Goal: Task Accomplishment & Management: Manage account settings

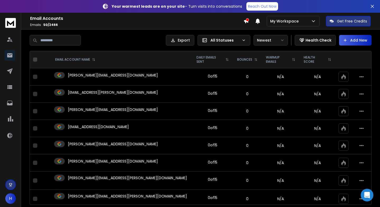
click at [58, 40] on input at bounding box center [55, 40] width 51 height 11
type input "******"
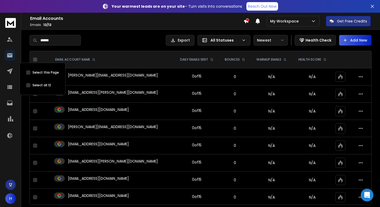
click at [36, 58] on button "Select this Page" at bounding box center [35, 59] width 4 height 4
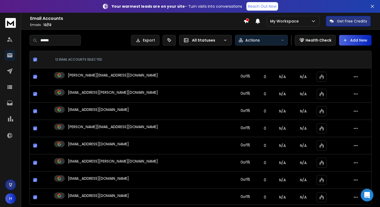
click at [264, 42] on div "Actions" at bounding box center [259, 40] width 40 height 5
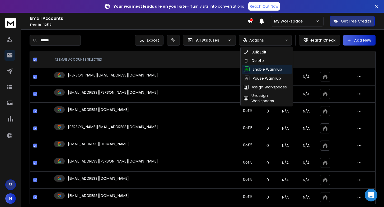
click at [261, 70] on div "Enable Warmup" at bounding box center [263, 69] width 38 height 6
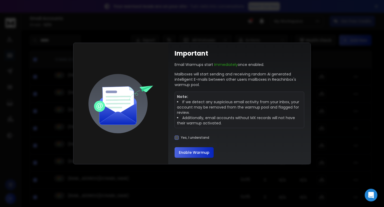
click at [178, 137] on button "Yes, I understand" at bounding box center [177, 137] width 4 height 4
click at [189, 152] on button "Enable Warmup" at bounding box center [194, 152] width 39 height 11
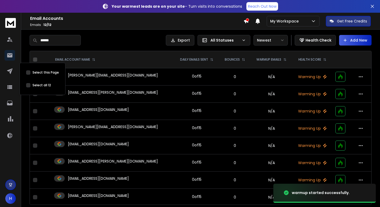
click at [34, 59] on button "Select this Page" at bounding box center [35, 59] width 4 height 4
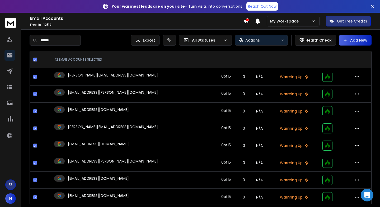
click at [278, 36] on button "Actions" at bounding box center [261, 40] width 53 height 11
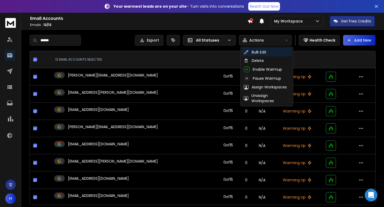
click at [264, 53] on div "Bulk Edit" at bounding box center [255, 51] width 23 height 5
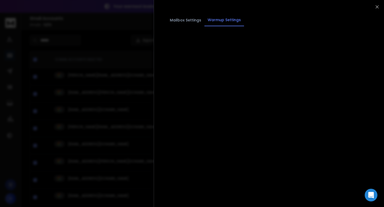
click at [215, 22] on button "Warmup Settings" at bounding box center [225, 20] width 40 height 12
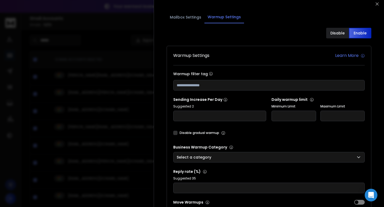
scroll to position [3, 0]
click at [216, 87] on input at bounding box center [269, 85] width 192 height 11
type input "**********"
click at [247, 66] on form "**********" at bounding box center [269, 152] width 192 height 201
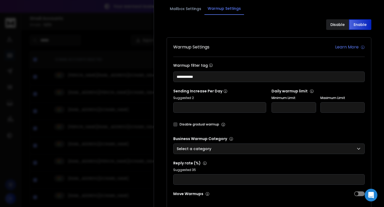
scroll to position [18, 0]
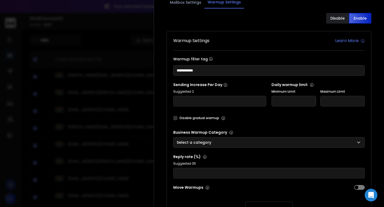
click at [225, 102] on input "number" at bounding box center [219, 101] width 93 height 11
click at [198, 100] on input "number" at bounding box center [219, 101] width 93 height 11
type input "*"
click at [278, 100] on input "number" at bounding box center [294, 101] width 44 height 11
type input "*"
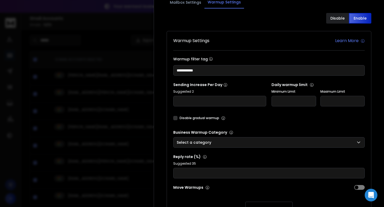
click at [327, 99] on input "number" at bounding box center [343, 101] width 44 height 11
type input "**"
click at [305, 117] on div "Disable gradual warmup" at bounding box center [269, 118] width 192 height 11
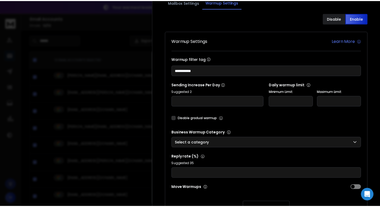
scroll to position [71, 0]
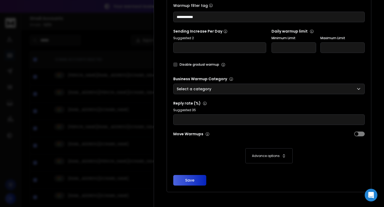
click at [185, 180] on button "Save" at bounding box center [189, 180] width 33 height 11
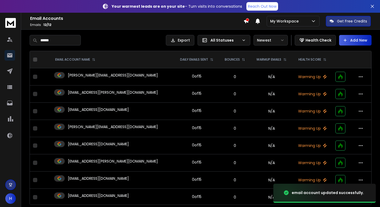
click at [196, 80] on td "0 of 15" at bounding box center [196, 75] width 45 height 14
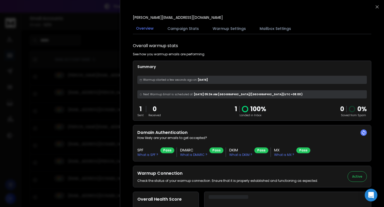
click at [235, 26] on button "Warmup Settings" at bounding box center [230, 29] width 40 height 12
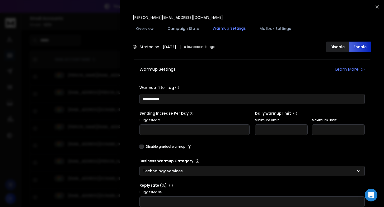
click at [107, 96] on div at bounding box center [192, 103] width 384 height 207
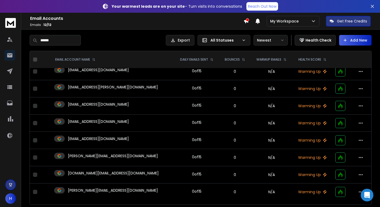
scroll to position [0, 0]
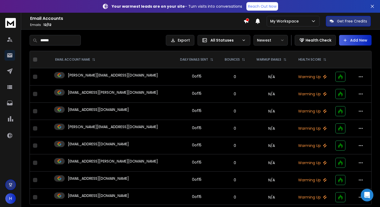
click at [62, 38] on input "******" at bounding box center [55, 40] width 51 height 11
click at [59, 39] on input "******" at bounding box center [55, 40] width 51 height 11
type input "*****"
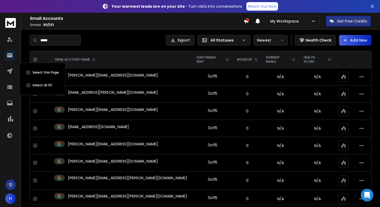
click at [35, 59] on button "Select this Page" at bounding box center [35, 59] width 4 height 4
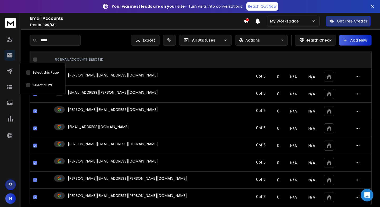
click at [28, 84] on button "Select this Page" at bounding box center [28, 85] width 4 height 4
click at [59, 58] on div "121 EMAIL ACCOUNTS SELECTED" at bounding box center [150, 59] width 191 height 4
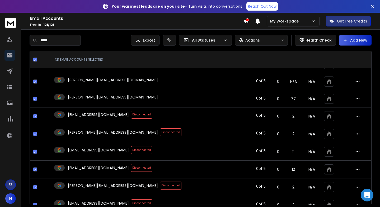
scroll to position [1698, 0]
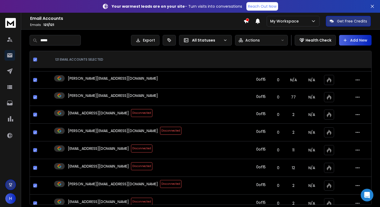
click at [34, 113] on button "button" at bounding box center [35, 114] width 4 height 4
click at [34, 130] on button "button" at bounding box center [35, 132] width 4 height 4
click at [35, 147] on td at bounding box center [40, 150] width 21 height 18
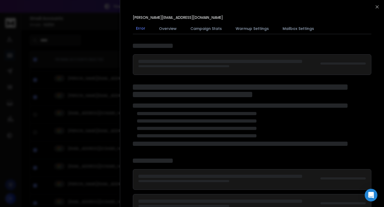
click at [35, 148] on div at bounding box center [192, 103] width 384 height 207
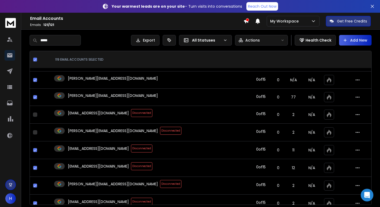
click at [34, 151] on button "button" at bounding box center [35, 150] width 4 height 4
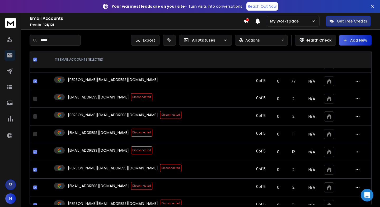
scroll to position [1715, 0]
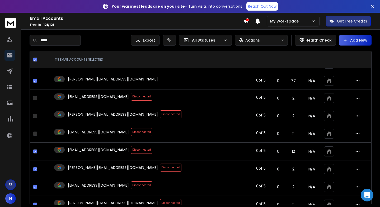
click at [35, 151] on button "button" at bounding box center [35, 151] width 4 height 4
click at [34, 167] on button "button" at bounding box center [35, 169] width 4 height 4
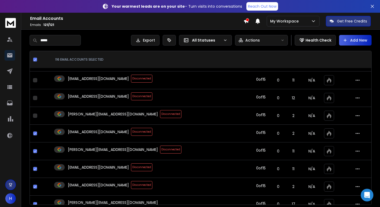
scroll to position [1784, 0]
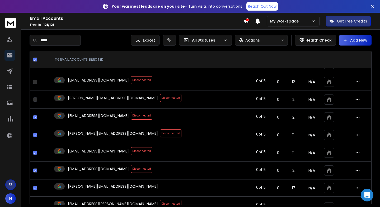
click at [35, 117] on button "button" at bounding box center [35, 117] width 4 height 4
click at [35, 134] on button "button" at bounding box center [35, 135] width 4 height 4
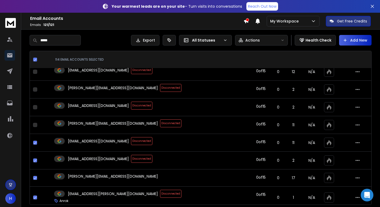
scroll to position [1795, 0]
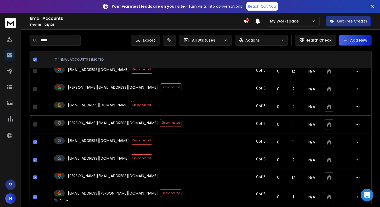
click at [35, 142] on button "button" at bounding box center [35, 142] width 4 height 4
click at [34, 160] on button "button" at bounding box center [35, 160] width 4 height 4
click at [34, 178] on button "button" at bounding box center [35, 177] width 4 height 4
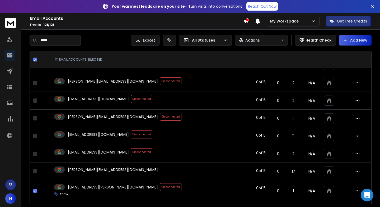
scroll to position [1808, 0]
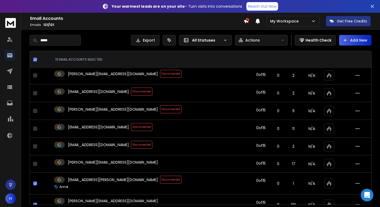
click at [34, 163] on button "button" at bounding box center [35, 164] width 4 height 4
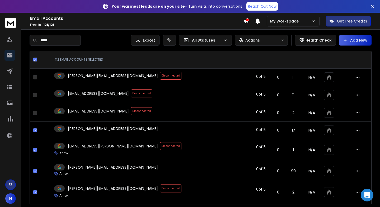
scroll to position [1852, 0]
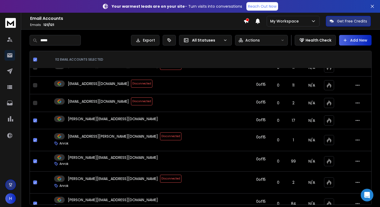
click at [35, 140] on button "button" at bounding box center [35, 140] width 4 height 4
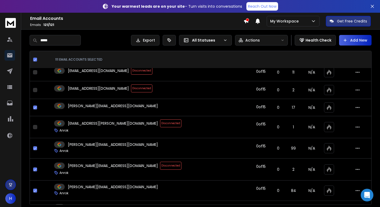
scroll to position [1865, 0]
click at [34, 148] on button "button" at bounding box center [35, 148] width 4 height 4
click at [33, 168] on button "button" at bounding box center [35, 169] width 4 height 4
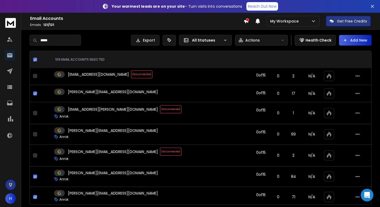
scroll to position [1892, 0]
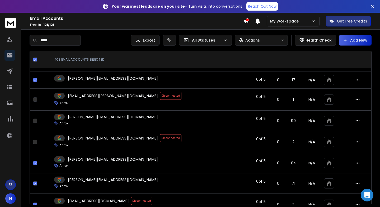
click at [34, 162] on button "button" at bounding box center [35, 163] width 4 height 4
click at [34, 181] on button "button" at bounding box center [35, 183] width 4 height 4
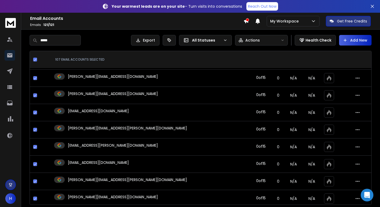
scroll to position [206, 0]
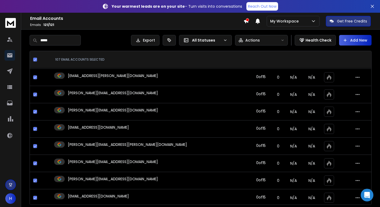
click at [64, 44] on input "*****" at bounding box center [55, 40] width 51 height 11
click at [63, 44] on input "*****" at bounding box center [55, 40] width 51 height 11
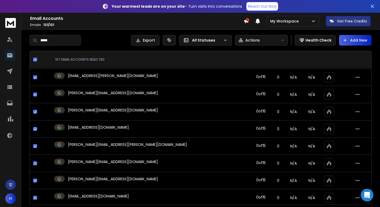
paste input "**********"
type input "**********"
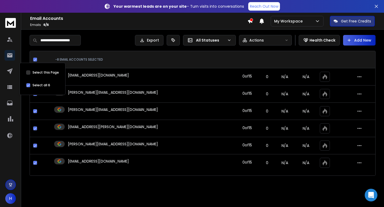
click at [36, 59] on button "Select this Page" at bounding box center [35, 59] width 4 height 4
click at [52, 44] on input "**********" at bounding box center [55, 40] width 51 height 11
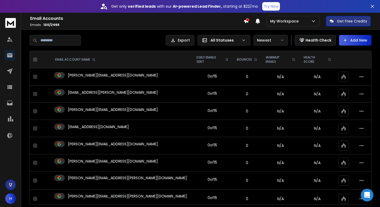
click at [62, 42] on input at bounding box center [55, 40] width 51 height 11
paste input "**********"
type input "**********"
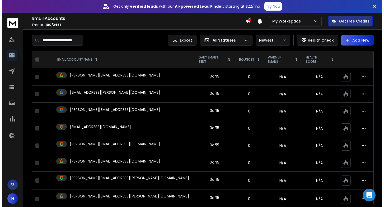
scroll to position [0, 8]
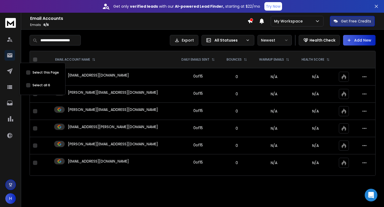
click at [40, 86] on label "Select all 6" at bounding box center [42, 85] width 18 height 4
click at [27, 85] on button "Select this Page" at bounding box center [28, 85] width 4 height 4
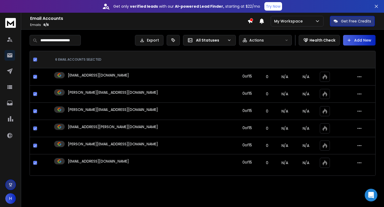
click at [60, 183] on div "**********" at bounding box center [192, 103] width 384 height 207
click at [61, 39] on input "**********" at bounding box center [55, 40] width 51 height 11
paste input
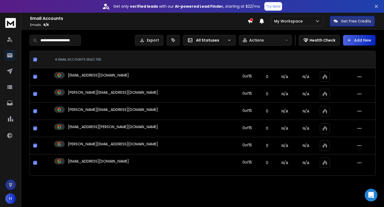
type input "**********"
click at [64, 42] on input "**********" at bounding box center [55, 40] width 51 height 11
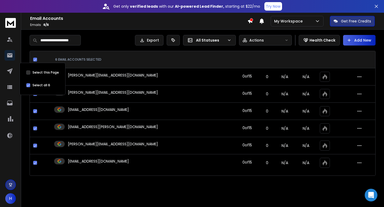
click at [38, 58] on div at bounding box center [42, 59] width 18 height 4
click at [35, 58] on button "button" at bounding box center [35, 59] width 4 height 4
click at [54, 41] on input "**********" at bounding box center [55, 40] width 51 height 11
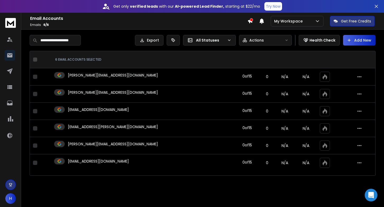
click at [54, 41] on input "**********" at bounding box center [55, 40] width 51 height 11
type input "***"
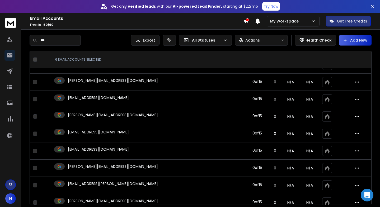
scroll to position [0, 0]
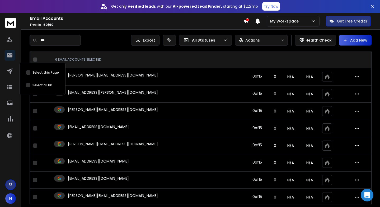
click at [37, 84] on label "Select all 60" at bounding box center [43, 85] width 20 height 4
click at [28, 86] on button "Select this Page" at bounding box center [28, 85] width 4 height 4
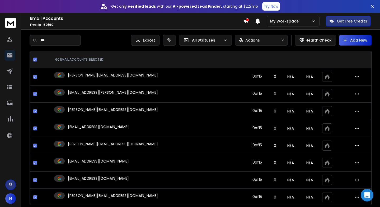
click at [103, 53] on th "60 EMAIL ACCOUNTS SELECTED" at bounding box center [148, 59] width 195 height 17
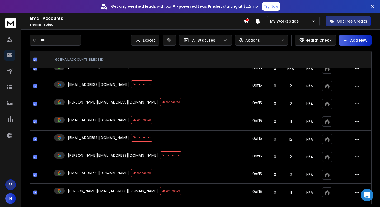
scroll to position [904, 0]
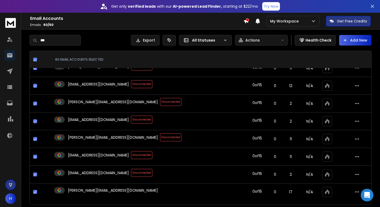
click at [35, 174] on button "button" at bounding box center [35, 174] width 4 height 4
click at [35, 159] on td at bounding box center [40, 157] width 21 height 18
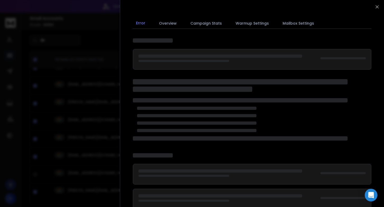
click at [35, 161] on div at bounding box center [192, 103] width 384 height 207
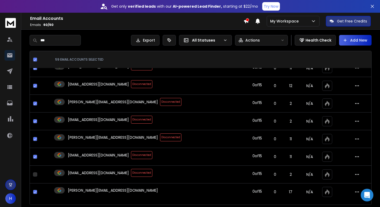
click at [35, 157] on button "button" at bounding box center [35, 156] width 4 height 4
click at [35, 141] on td at bounding box center [40, 139] width 21 height 18
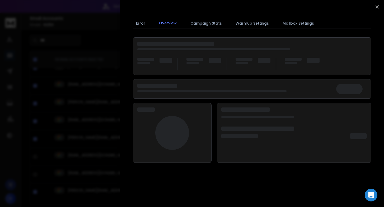
click at [35, 140] on div at bounding box center [192, 103] width 384 height 207
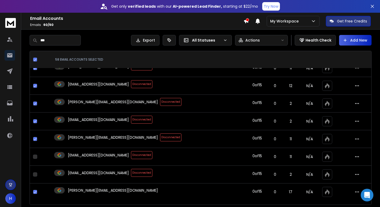
click at [35, 139] on button "button" at bounding box center [35, 139] width 4 height 4
click at [35, 121] on button "button" at bounding box center [35, 121] width 4 height 4
click at [35, 101] on button "button" at bounding box center [35, 103] width 4 height 4
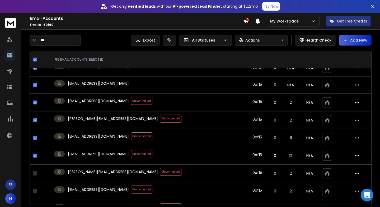
scroll to position [834, 0]
click at [35, 157] on button "button" at bounding box center [35, 155] width 4 height 4
click at [35, 137] on button "button" at bounding box center [35, 138] width 4 height 4
click at [35, 120] on button "button" at bounding box center [35, 120] width 4 height 4
click at [36, 102] on button "button" at bounding box center [35, 102] width 4 height 4
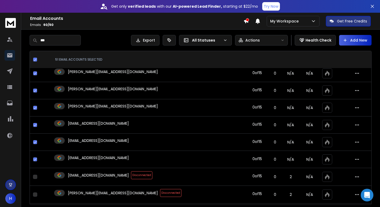
scroll to position [904, 0]
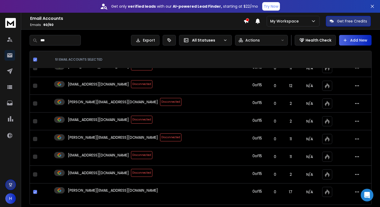
click at [36, 192] on button "button" at bounding box center [35, 192] width 4 height 4
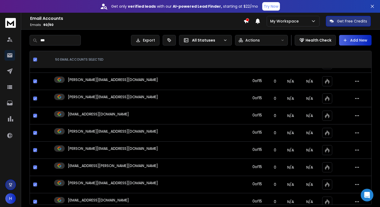
scroll to position [118, 0]
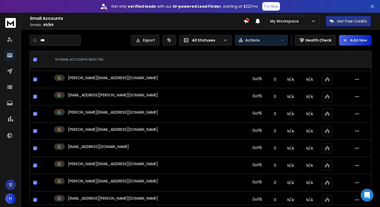
click at [263, 40] on div "Actions" at bounding box center [259, 40] width 40 height 5
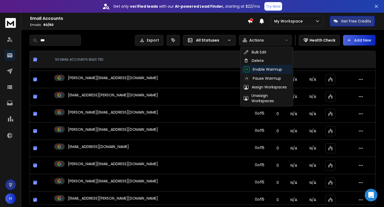
click at [256, 72] on div "Enable Warmup" at bounding box center [263, 69] width 38 height 6
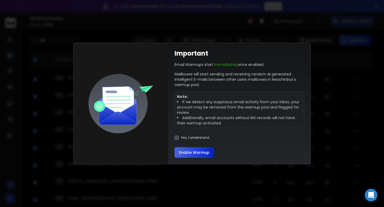
click at [176, 137] on button "Yes, I understand" at bounding box center [177, 137] width 4 height 4
click at [184, 152] on button "Enable Warmup" at bounding box center [194, 152] width 39 height 11
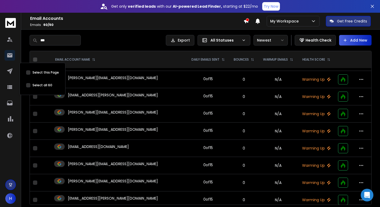
click at [29, 85] on button "Select this Page" at bounding box center [28, 85] width 4 height 4
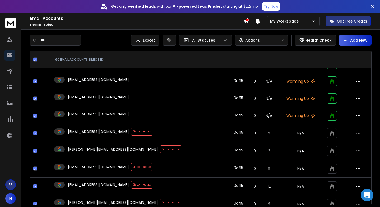
scroll to position [803, 0]
click at [35, 132] on button "button" at bounding box center [35, 133] width 4 height 4
click at [34, 151] on button "button" at bounding box center [35, 151] width 4 height 4
click at [35, 168] on button "button" at bounding box center [35, 168] width 4 height 4
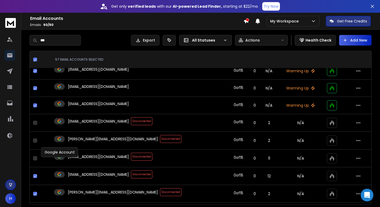
scroll to position [865, 0]
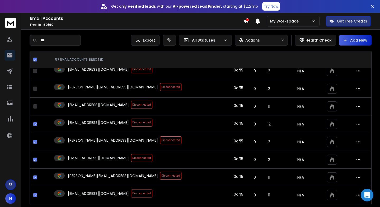
click at [36, 125] on button "button" at bounding box center [35, 124] width 4 height 4
click at [35, 143] on button "button" at bounding box center [35, 142] width 4 height 4
click at [35, 158] on button "button" at bounding box center [35, 159] width 4 height 4
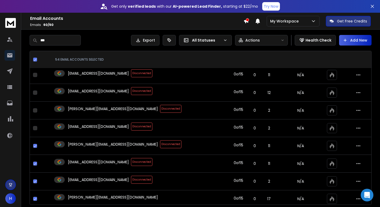
scroll to position [897, 0]
click at [35, 146] on button "button" at bounding box center [35, 145] width 4 height 4
click at [35, 160] on td at bounding box center [40, 163] width 21 height 18
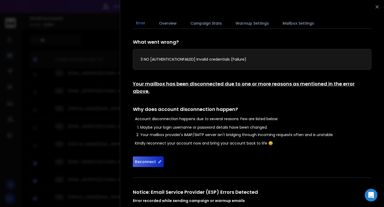
click at [38, 161] on div at bounding box center [192, 103] width 384 height 207
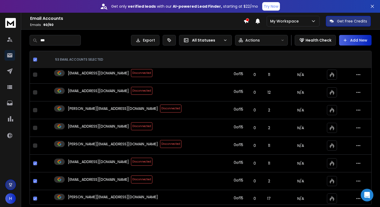
click at [34, 164] on button "button" at bounding box center [35, 163] width 4 height 4
click at [35, 181] on button "button" at bounding box center [35, 181] width 4 height 4
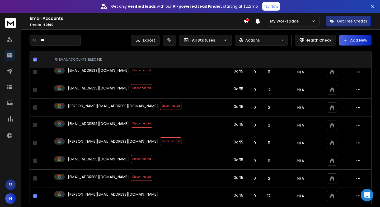
scroll to position [904, 0]
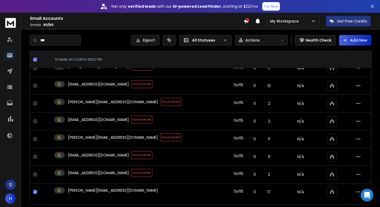
click at [35, 192] on button "button" at bounding box center [35, 192] width 4 height 4
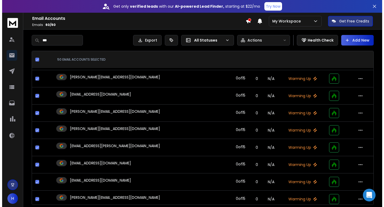
scroll to position [455, 0]
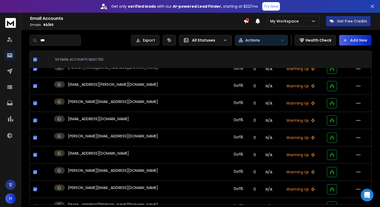
click at [274, 39] on div "Actions" at bounding box center [259, 40] width 40 height 5
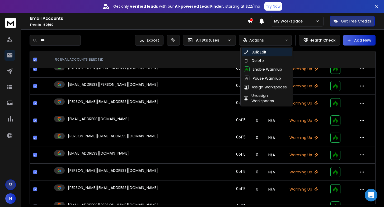
click at [261, 52] on div "Bulk Edit" at bounding box center [255, 51] width 23 height 5
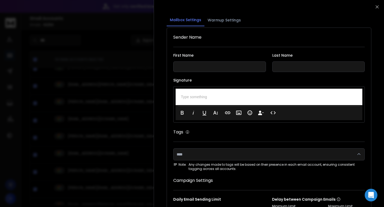
click at [227, 22] on button "Warmup Settings" at bounding box center [225, 20] width 40 height 12
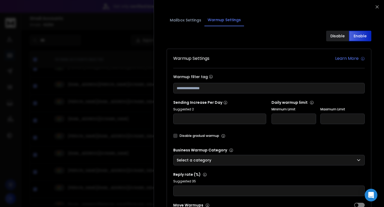
click at [226, 88] on input at bounding box center [269, 88] width 192 height 11
type input "**********"
click at [209, 116] on input "number" at bounding box center [219, 118] width 93 height 11
type input "*"
click at [296, 120] on input "number" at bounding box center [294, 118] width 44 height 11
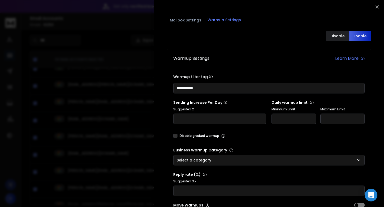
type input "*"
click at [340, 116] on input "number" at bounding box center [343, 118] width 44 height 11
type input "**"
click at [304, 136] on div "Disable gradual warmup" at bounding box center [269, 135] width 192 height 11
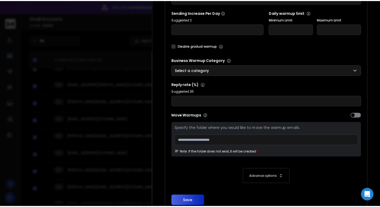
scroll to position [110, 0]
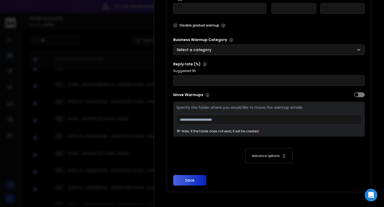
click at [193, 178] on button "Save" at bounding box center [189, 180] width 33 height 11
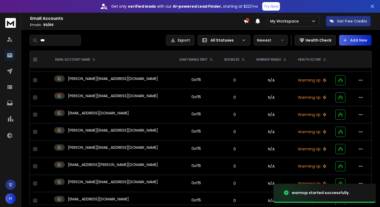
scroll to position [0, 0]
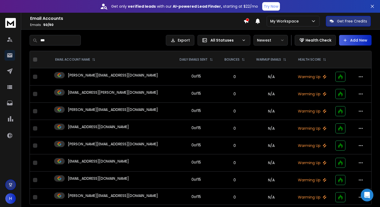
click at [65, 41] on input "***" at bounding box center [55, 40] width 51 height 11
click at [66, 40] on input "***" at bounding box center [55, 40] width 51 height 11
type input "*********"
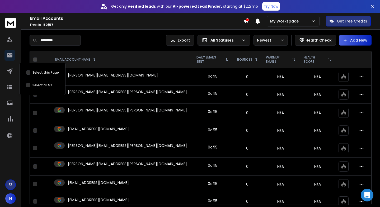
click at [36, 61] on button "Select this Page" at bounding box center [35, 59] width 4 height 4
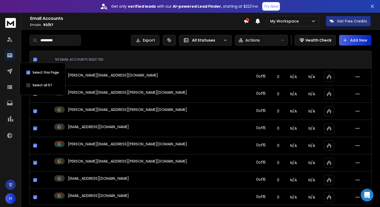
click at [31, 85] on div "Select all 57" at bounding box center [42, 85] width 33 height 4
click at [28, 73] on button "Select this Page" at bounding box center [28, 72] width 4 height 4
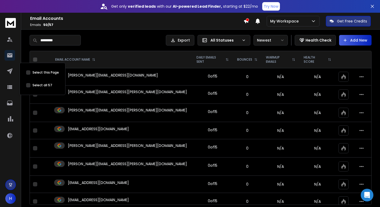
click at [29, 88] on div "Select all 57" at bounding box center [42, 85] width 33 height 11
click at [27, 85] on button "Select this Page" at bounding box center [28, 85] width 4 height 4
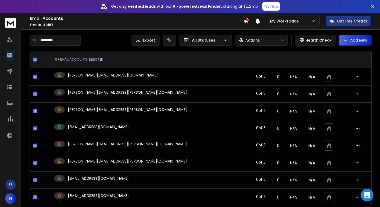
click at [96, 43] on div "*********" at bounding box center [79, 40] width 98 height 11
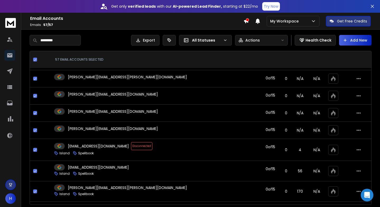
scroll to position [789, 0]
click at [35, 148] on button "button" at bounding box center [35, 150] width 4 height 4
click at [47, 42] on input "*********" at bounding box center [55, 40] width 51 height 11
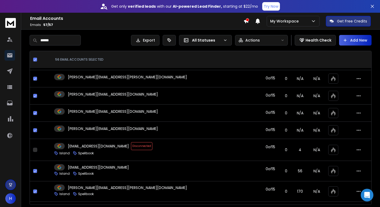
type input "*******"
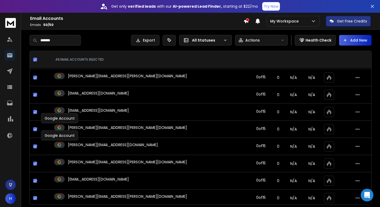
scroll to position [0, 0]
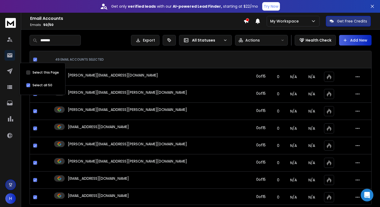
click at [35, 59] on button "Select this Page" at bounding box center [35, 59] width 4 height 4
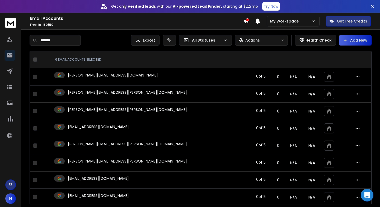
click at [66, 40] on input "*******" at bounding box center [55, 40] width 51 height 11
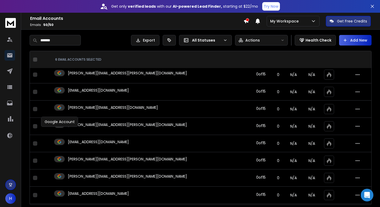
scroll to position [305, 0]
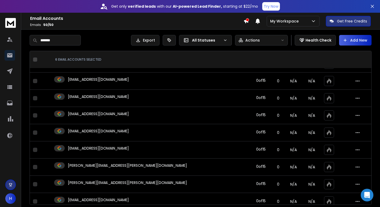
click at [14, 20] on img at bounding box center [10, 23] width 11 height 10
click at [13, 21] on img at bounding box center [10, 23] width 11 height 10
click at [11, 53] on icon at bounding box center [10, 55] width 6 height 6
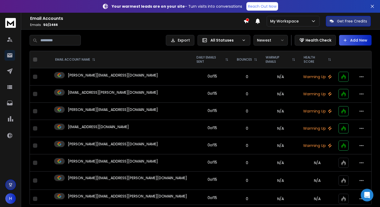
click at [60, 39] on input at bounding box center [55, 40] width 51 height 11
type input "*******"
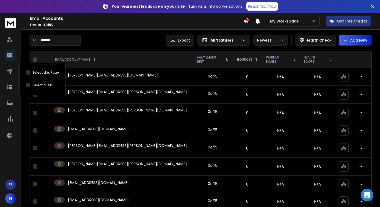
click at [36, 59] on button "Select this Page" at bounding box center [35, 59] width 4 height 4
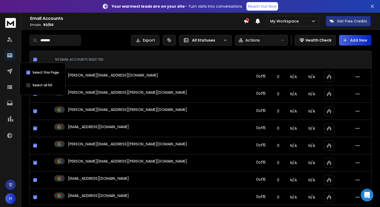
click at [29, 84] on button "Select this Page" at bounding box center [28, 85] width 4 height 4
click at [99, 44] on div "*******" at bounding box center [79, 40] width 98 height 11
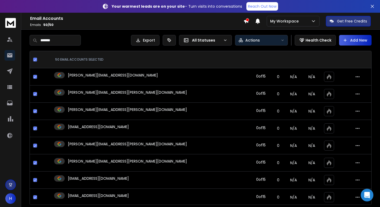
click at [251, 37] on button "Actions" at bounding box center [261, 40] width 53 height 11
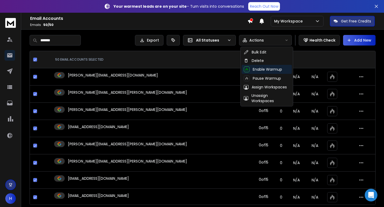
click at [253, 69] on div "Enable Warmup" at bounding box center [263, 69] width 38 height 6
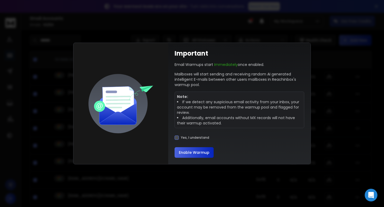
click at [178, 138] on button "Yes, I understand" at bounding box center [177, 137] width 4 height 4
click at [185, 154] on button "Enable Warmup" at bounding box center [194, 152] width 39 height 11
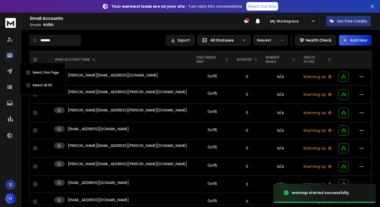
click at [35, 59] on button "Select this Page" at bounding box center [35, 59] width 4 height 4
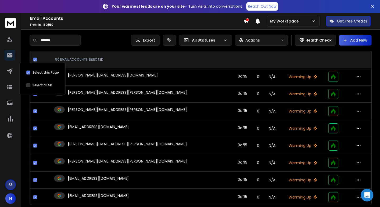
click at [35, 59] on button "Select this Page" at bounding box center [35, 59] width 4 height 4
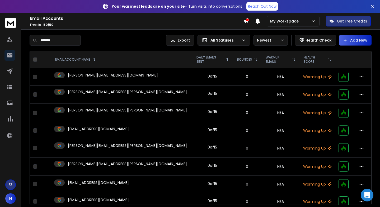
click at [35, 59] on button "button" at bounding box center [35, 59] width 4 height 4
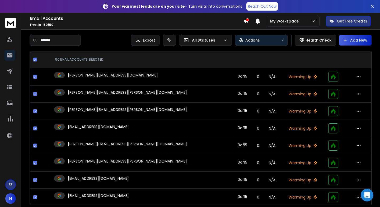
click at [268, 39] on div "Actions" at bounding box center [259, 40] width 40 height 5
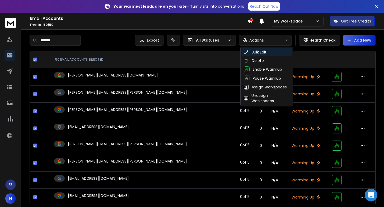
click at [256, 52] on div "Bulk Edit" at bounding box center [255, 51] width 23 height 5
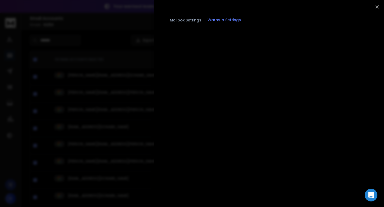
click at [232, 18] on button "Warmup Settings" at bounding box center [225, 20] width 40 height 12
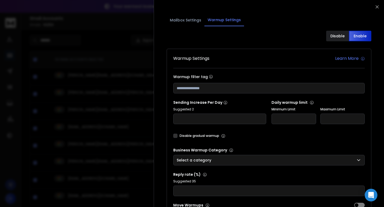
click at [198, 83] on input at bounding box center [269, 88] width 192 height 11
type input "**********"
click at [278, 63] on form "**********" at bounding box center [269, 155] width 192 height 201
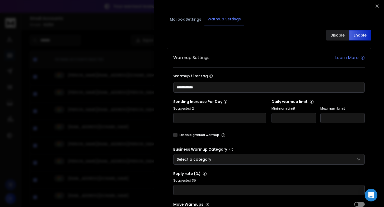
scroll to position [1, 0]
click at [218, 119] on input "number" at bounding box center [219, 117] width 93 height 11
type input "*"
click at [297, 121] on input "number" at bounding box center [294, 117] width 44 height 11
type input "*"
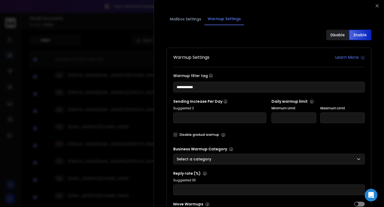
click at [327, 117] on input "number" at bounding box center [343, 117] width 44 height 11
type input "**"
click at [300, 131] on div "Disable gradual warmup" at bounding box center [269, 134] width 192 height 11
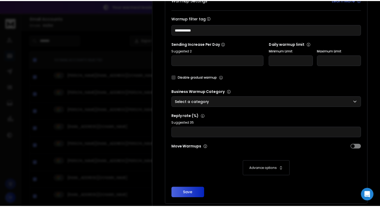
scroll to position [71, 0]
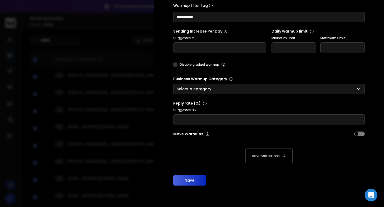
click at [192, 178] on button "Save" at bounding box center [189, 180] width 33 height 11
